Goal: Task Accomplishment & Management: Manage account settings

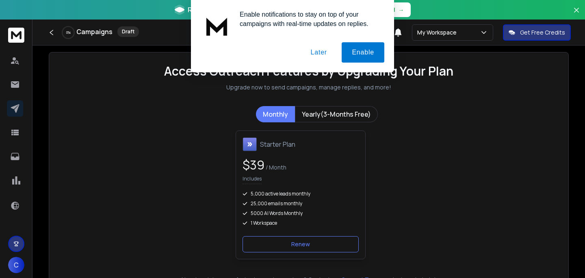
scroll to position [24, 0]
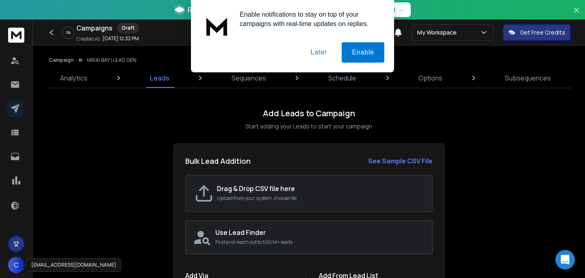
click at [12, 262] on span "C" at bounding box center [16, 265] width 16 height 16
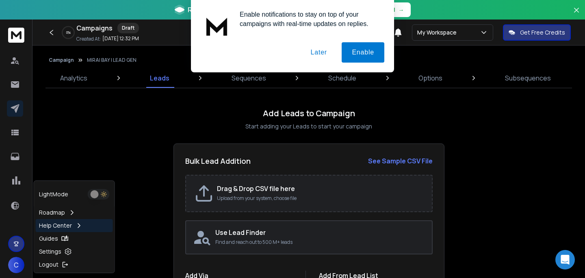
click at [119, 132] on div "Add Leads to Campaign Start adding your Leads to start your campaign Bulk Lead …" at bounding box center [309, 229] width 520 height 258
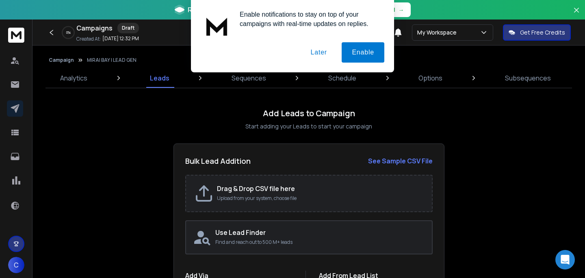
click at [319, 55] on button "Later" at bounding box center [318, 52] width 37 height 20
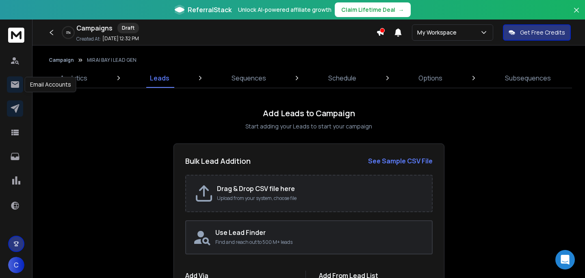
click at [13, 86] on icon at bounding box center [15, 84] width 8 height 6
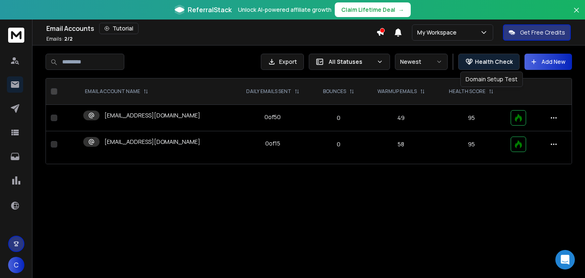
click at [491, 56] on button "Health Check" at bounding box center [488, 62] width 61 height 16
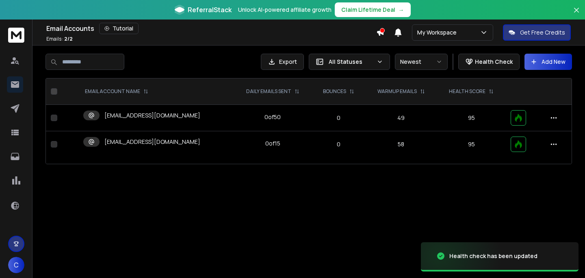
click at [515, 144] on icon at bounding box center [518, 144] width 7 height 8
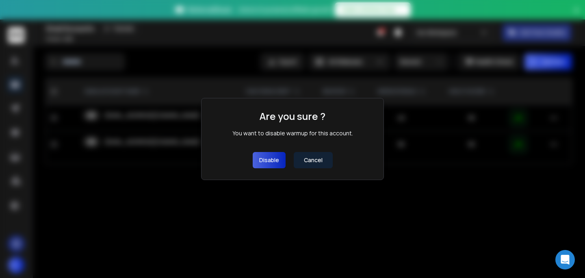
click at [405, 134] on div "Are you sure ? You want to disable warmup for this account. Disable Cancel" at bounding box center [292, 139] width 585 height 98
click at [308, 164] on button "Cancel" at bounding box center [313, 160] width 39 height 16
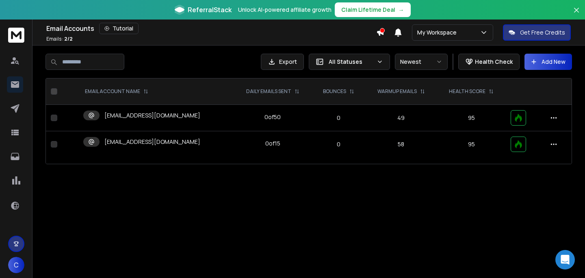
click at [554, 116] on icon at bounding box center [553, 117] width 7 height 7
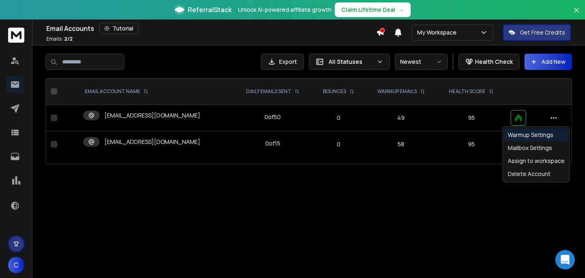
click at [538, 133] on div "Warmup Settings" at bounding box center [536, 134] width 63 height 13
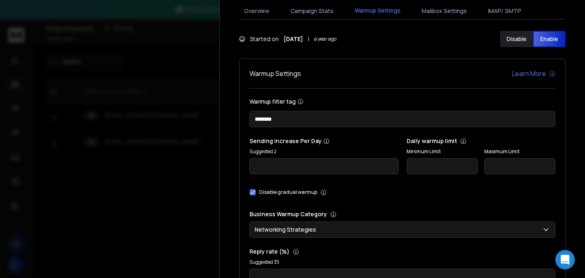
scroll to position [31, 0]
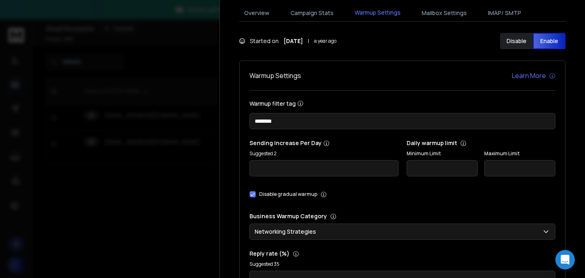
click at [175, 43] on div at bounding box center [292, 139] width 585 height 278
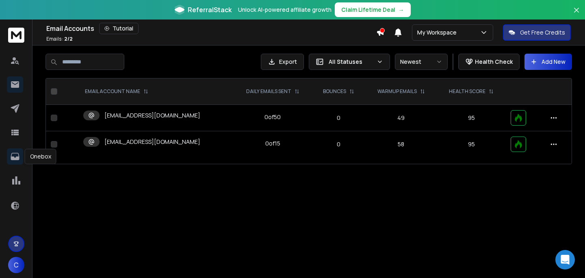
click at [12, 157] on icon at bounding box center [15, 156] width 9 height 7
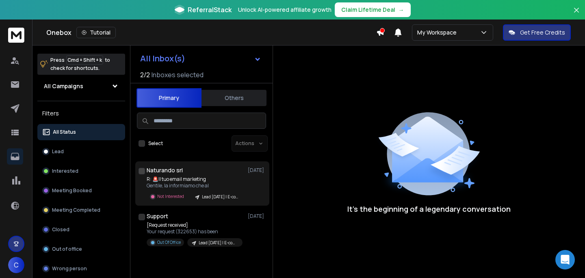
click at [197, 182] on p "R: 🚨Il tuo email marketing" at bounding box center [195, 179] width 97 height 6
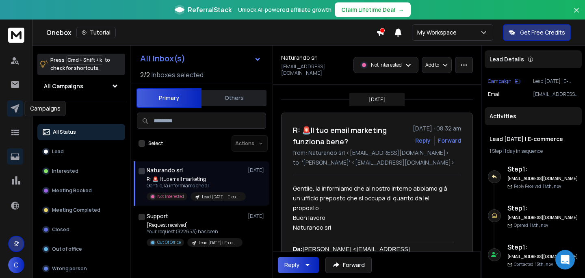
click at [14, 110] on icon at bounding box center [15, 109] width 10 height 10
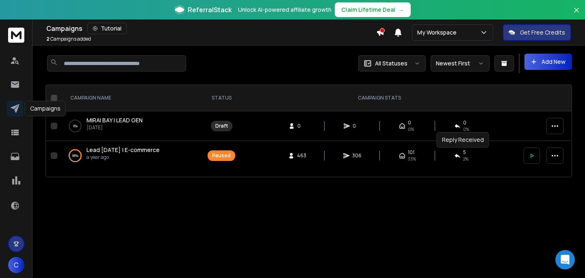
click at [463, 154] on span "5" at bounding box center [464, 152] width 3 height 6
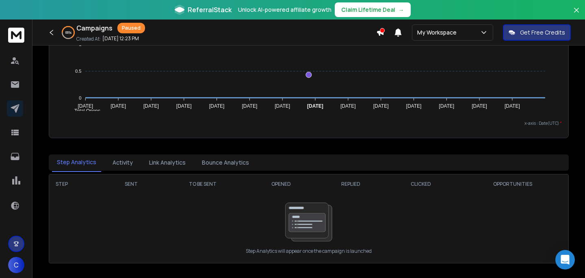
scroll to position [265, 0]
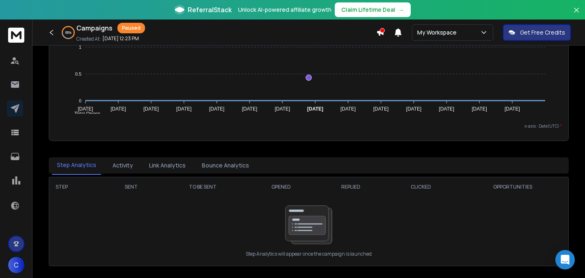
click at [121, 166] on button "Activity" at bounding box center [123, 165] width 30 height 18
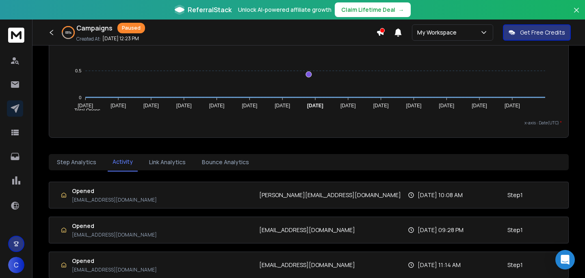
scroll to position [0, 0]
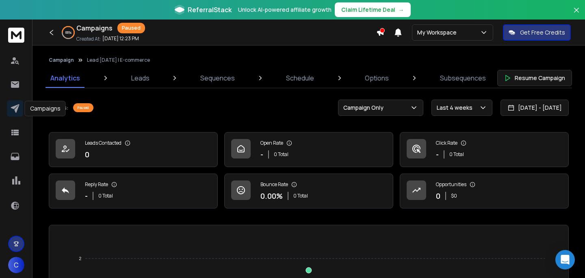
click at [13, 104] on icon at bounding box center [15, 109] width 10 height 10
